Goal: Task Accomplishment & Management: Manage account settings

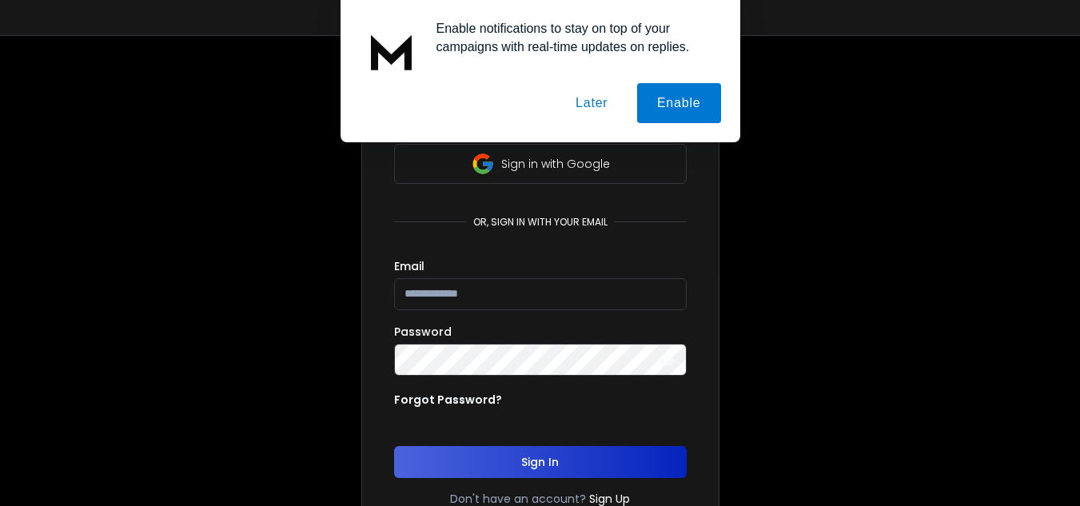
click at [488, 302] on input "email" at bounding box center [540, 294] width 293 height 32
paste input "**********"
type input "**********"
click at [536, 461] on button "Sign In" at bounding box center [540, 462] width 293 height 32
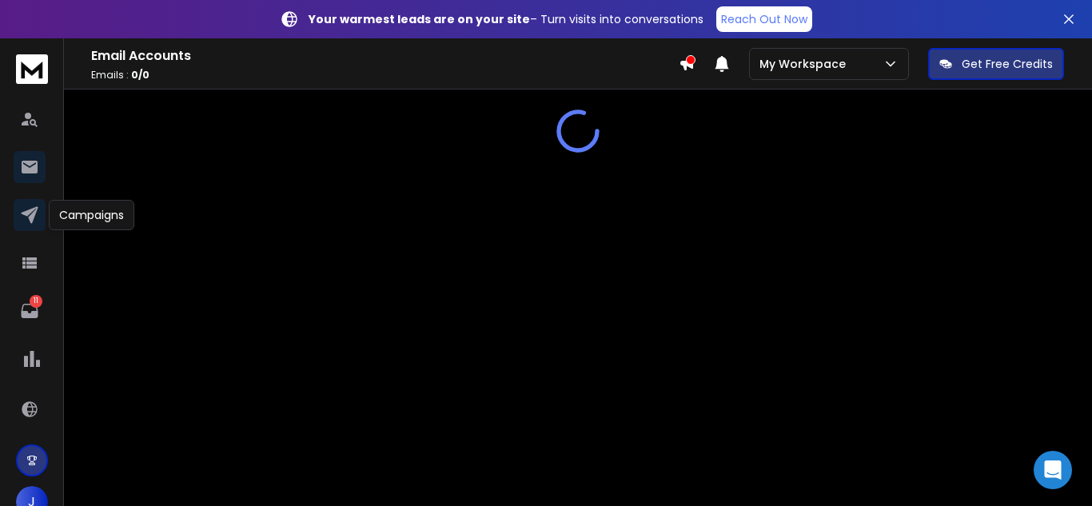
click at [29, 219] on icon at bounding box center [29, 214] width 17 height 17
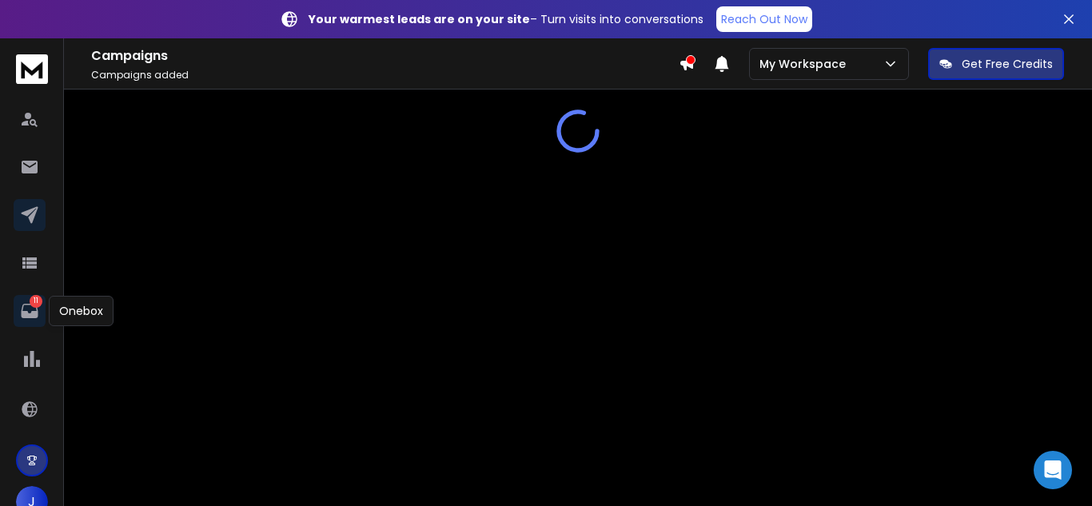
click at [28, 311] on icon at bounding box center [29, 310] width 19 height 19
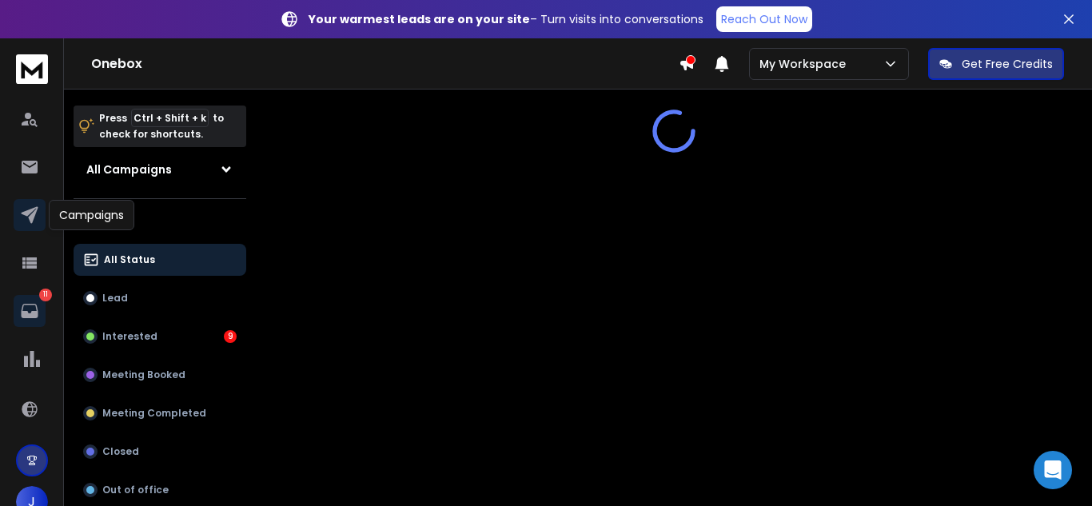
click at [27, 218] on icon at bounding box center [29, 214] width 19 height 19
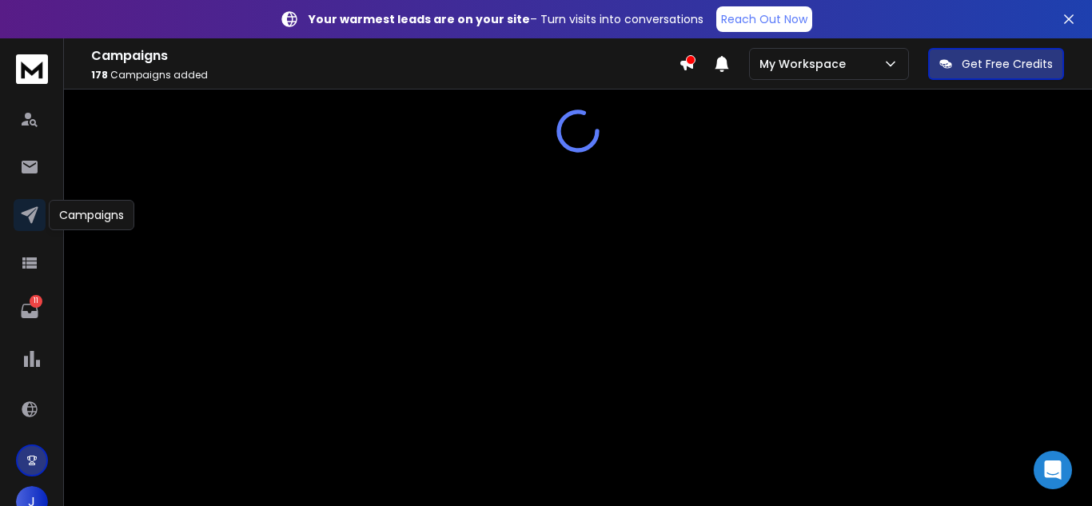
click at [27, 216] on icon at bounding box center [29, 214] width 17 height 17
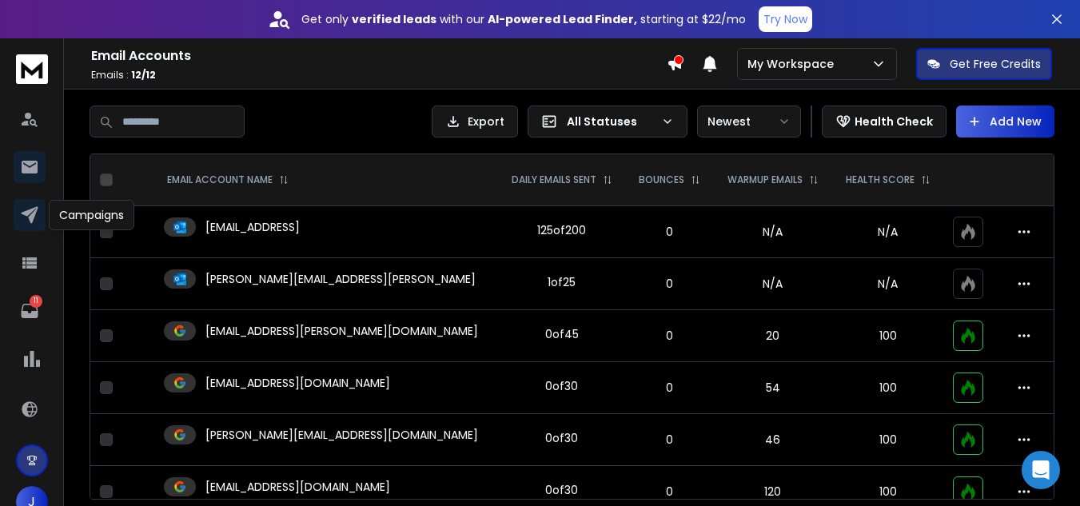
click at [24, 214] on icon at bounding box center [29, 214] width 17 height 17
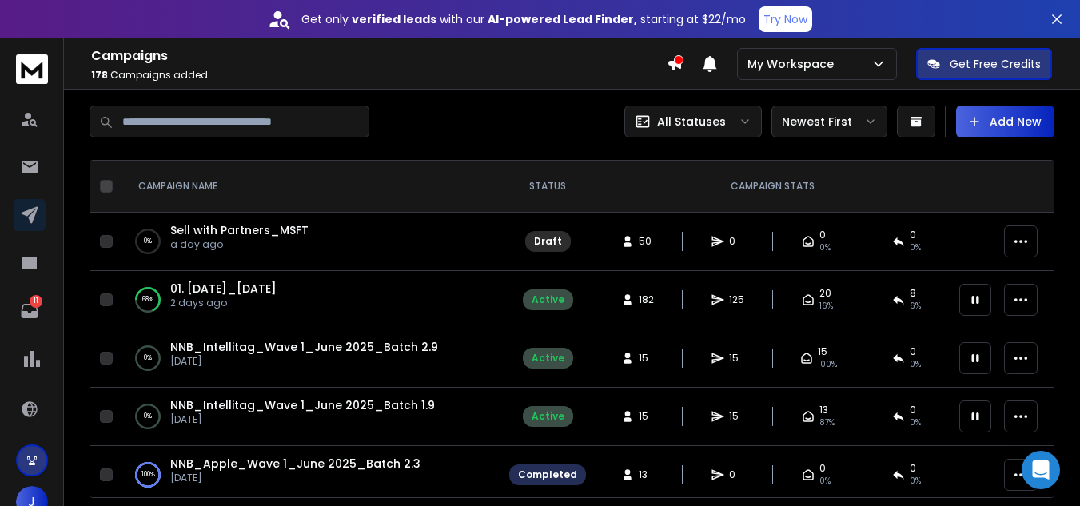
click at [277, 286] on span "01. [DATE]_[DATE]" at bounding box center [223, 289] width 106 height 16
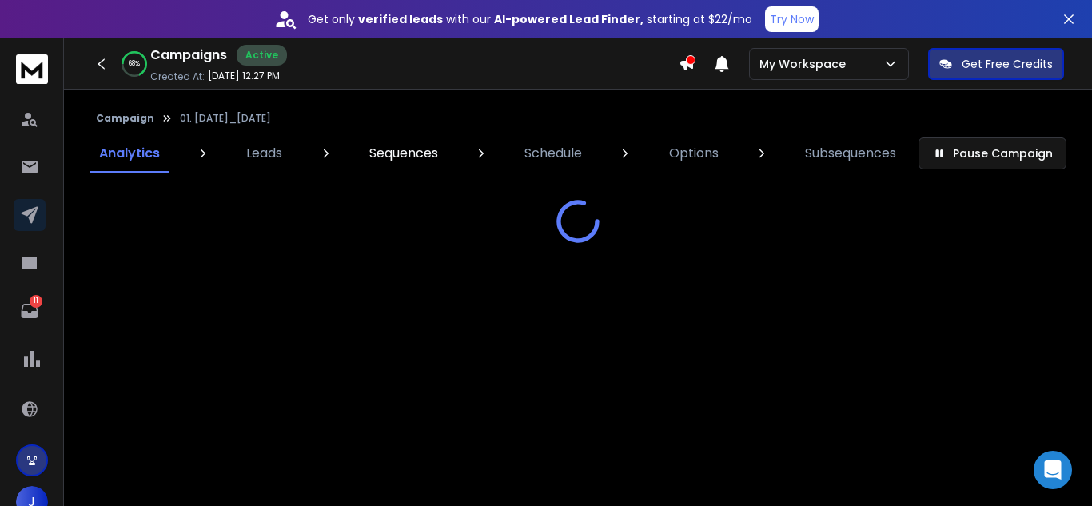
click at [372, 149] on p "Sequences" at bounding box center [403, 153] width 69 height 19
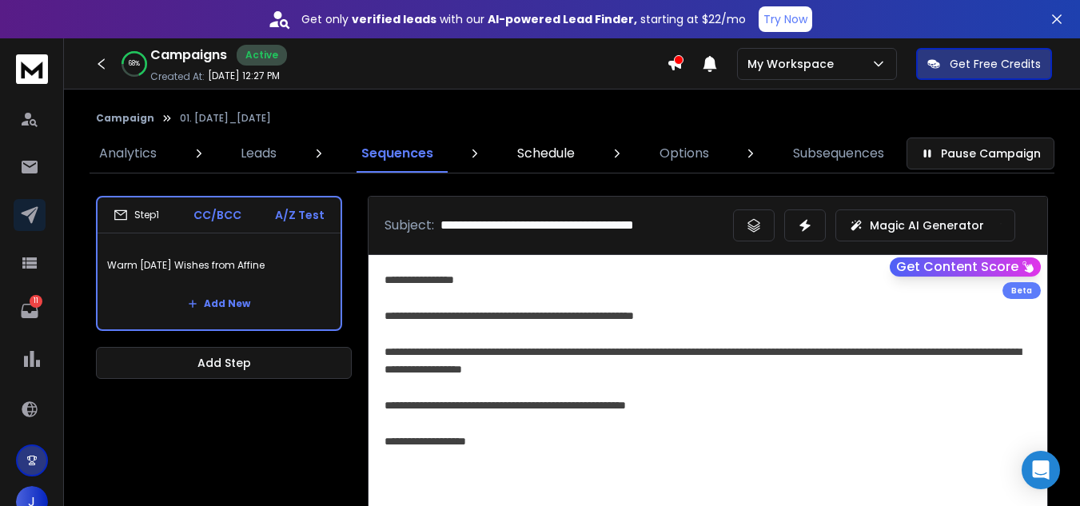
click at [554, 161] on p "Schedule" at bounding box center [546, 153] width 58 height 19
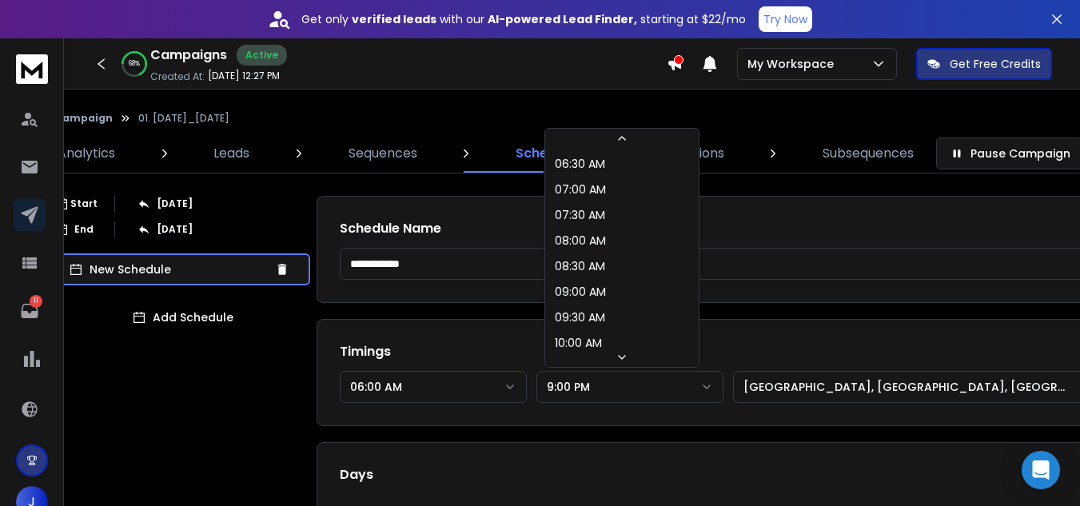
click at [626, 387] on button "9:00 PM" at bounding box center [629, 387] width 187 height 32
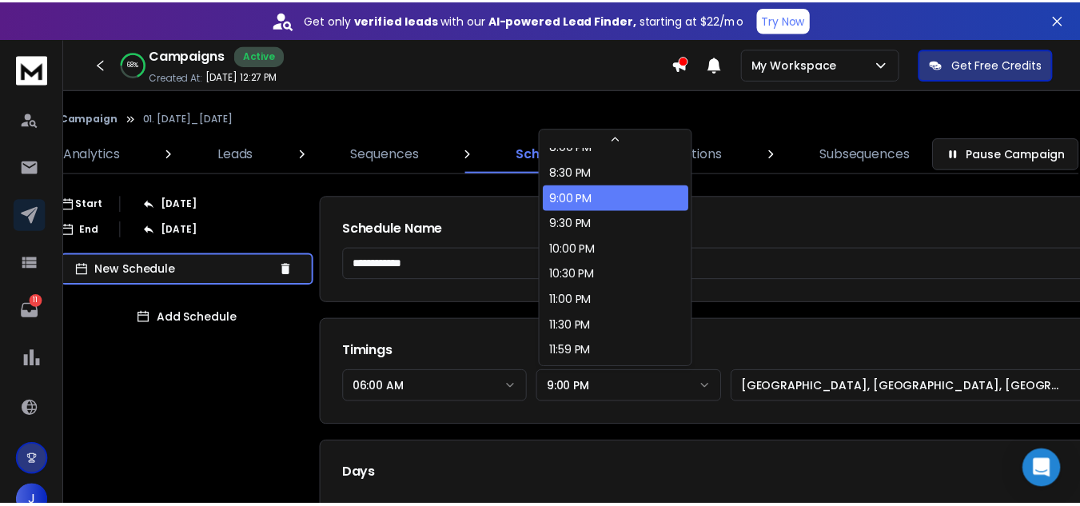
scroll to position [708, 0]
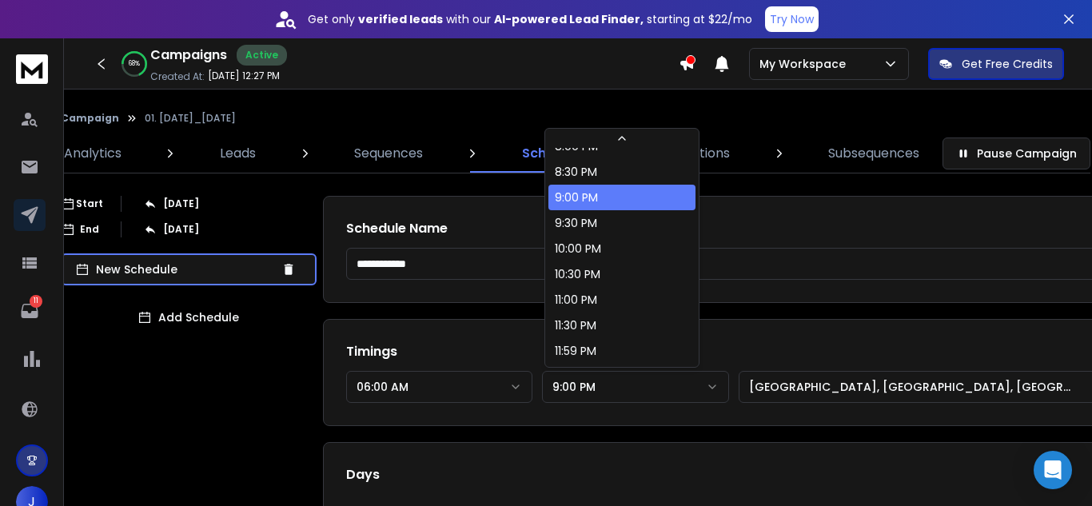
select select "********"
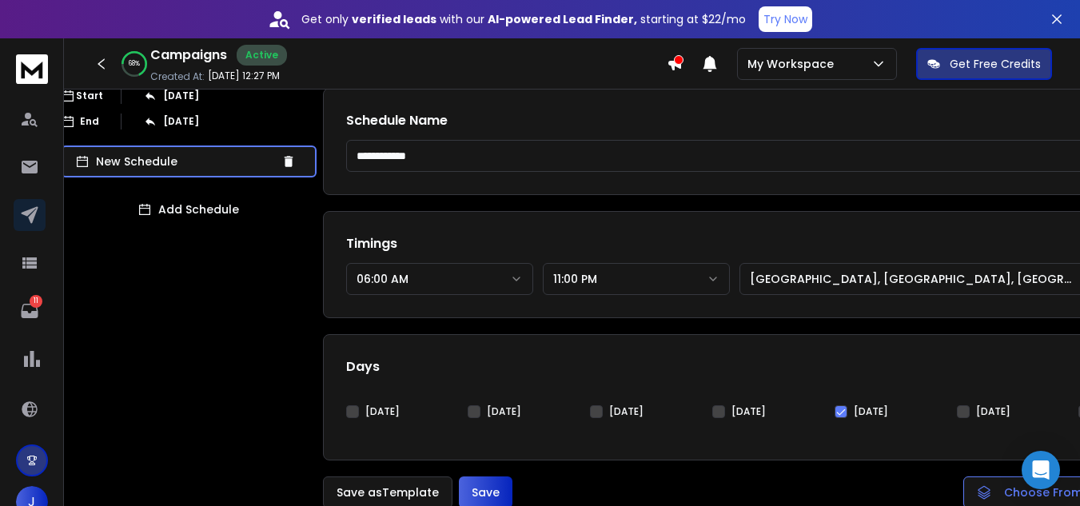
scroll to position [133, 0]
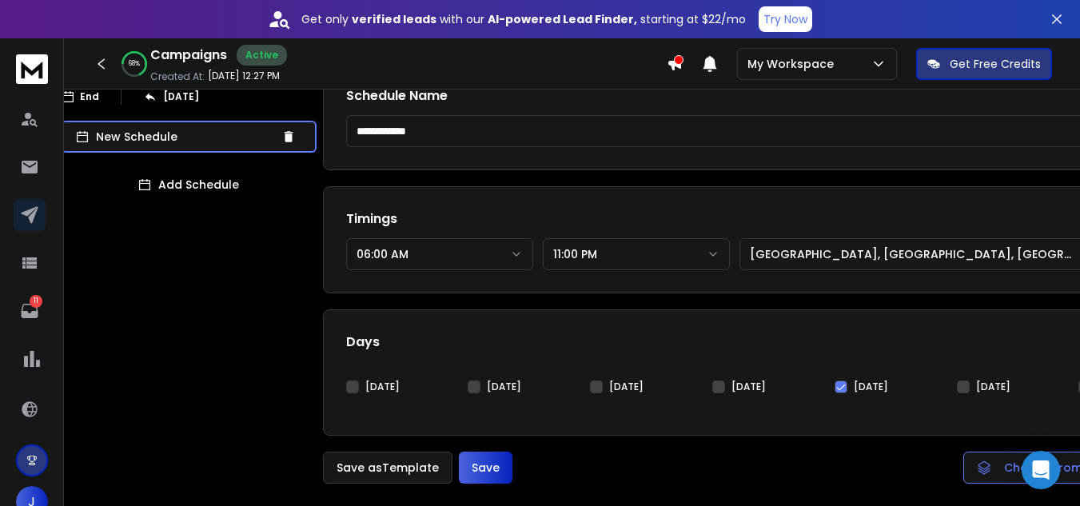
click at [513, 462] on button "Save" at bounding box center [486, 468] width 54 height 32
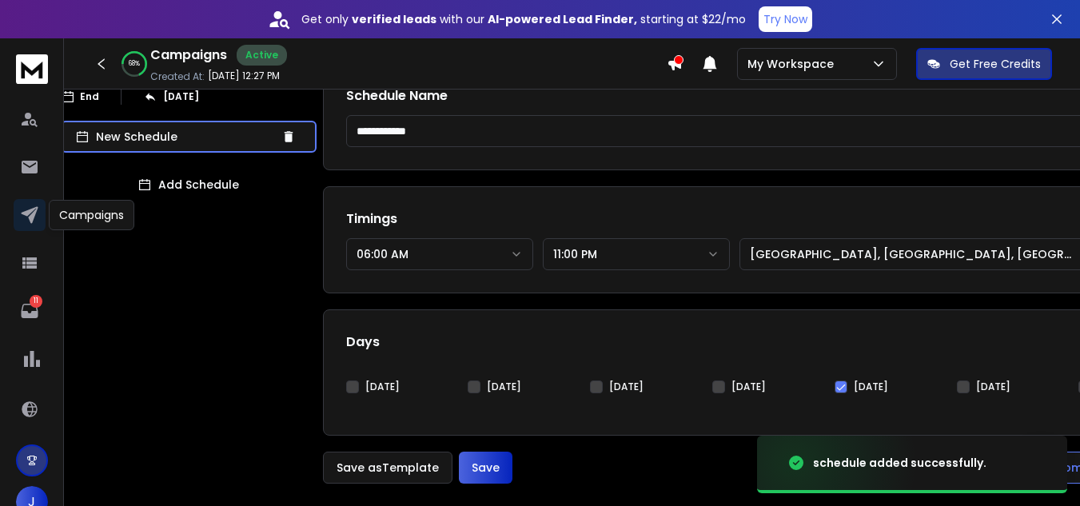
click at [30, 214] on icon at bounding box center [29, 214] width 19 height 19
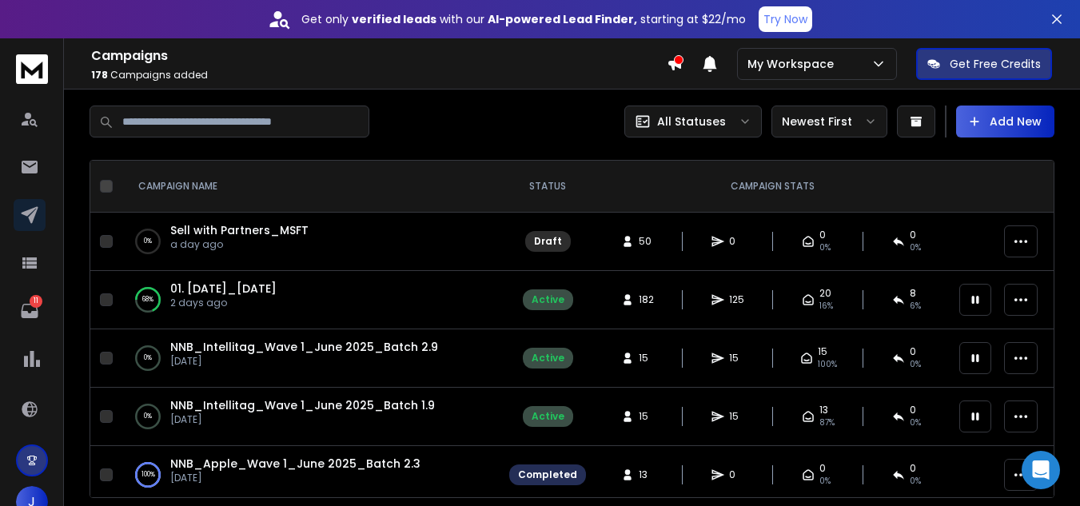
click at [711, 297] on icon at bounding box center [718, 300] width 14 height 14
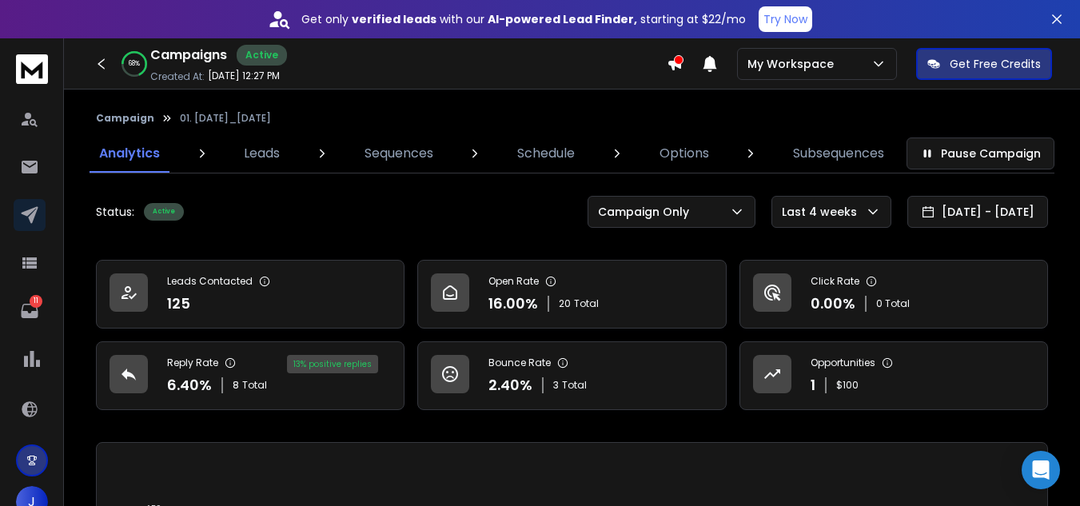
click at [205, 291] on div "Leads Contacted 125" at bounding box center [218, 294] width 103 height 42
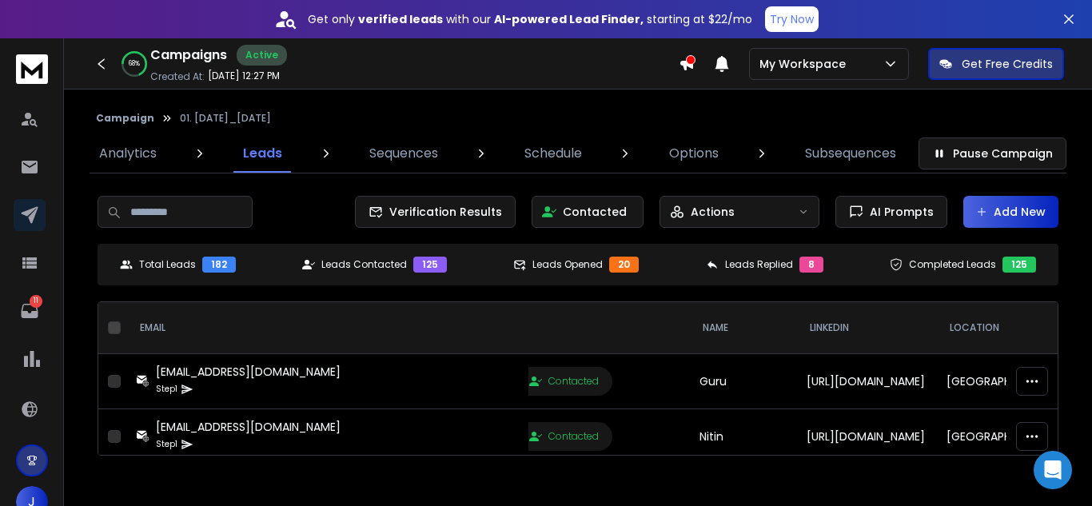
scroll to position [0, 294]
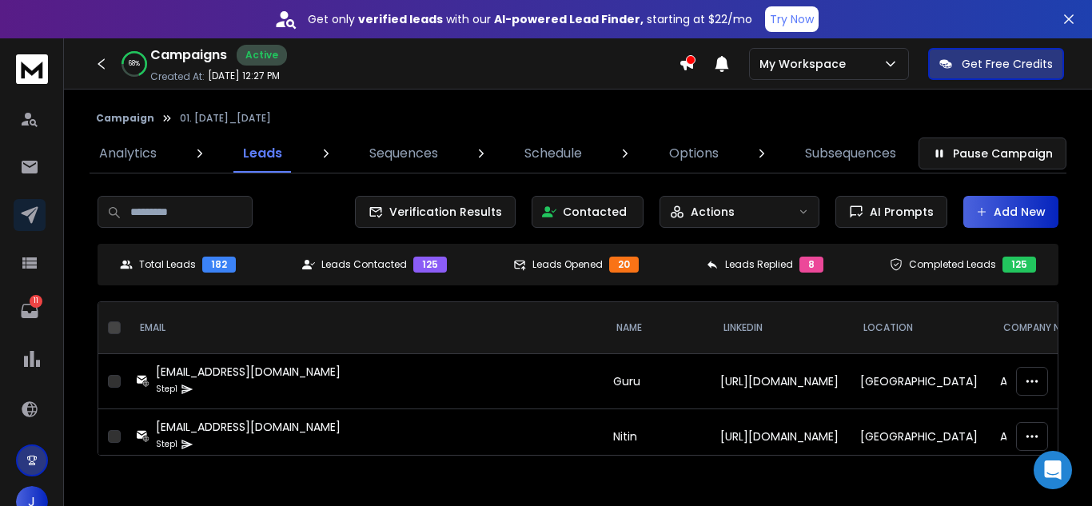
click at [1035, 372] on button "button" at bounding box center [1032, 381] width 32 height 29
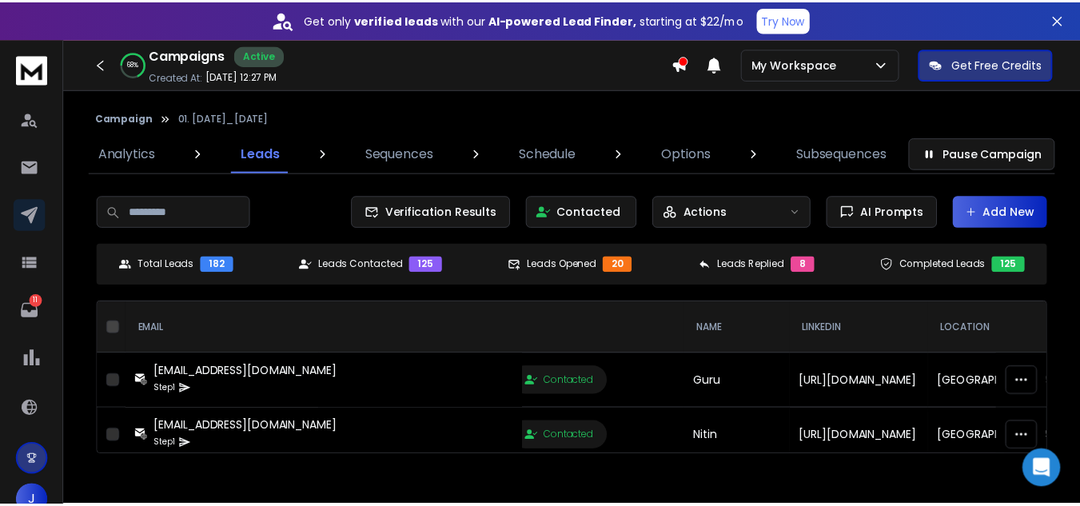
scroll to position [0, 0]
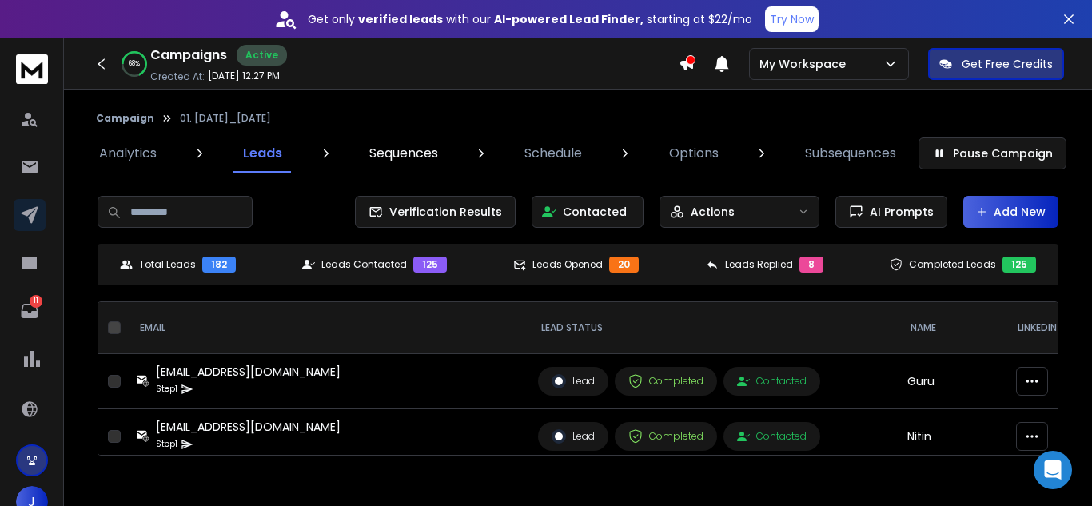
click at [408, 153] on p "Sequences" at bounding box center [403, 153] width 69 height 19
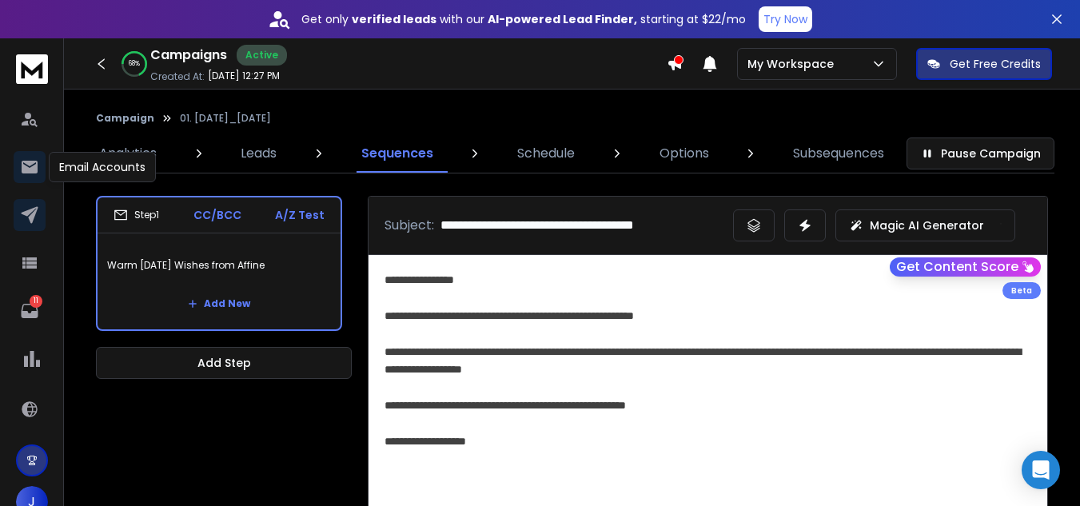
click at [26, 177] on link at bounding box center [30, 167] width 32 height 32
